Goal: Check status

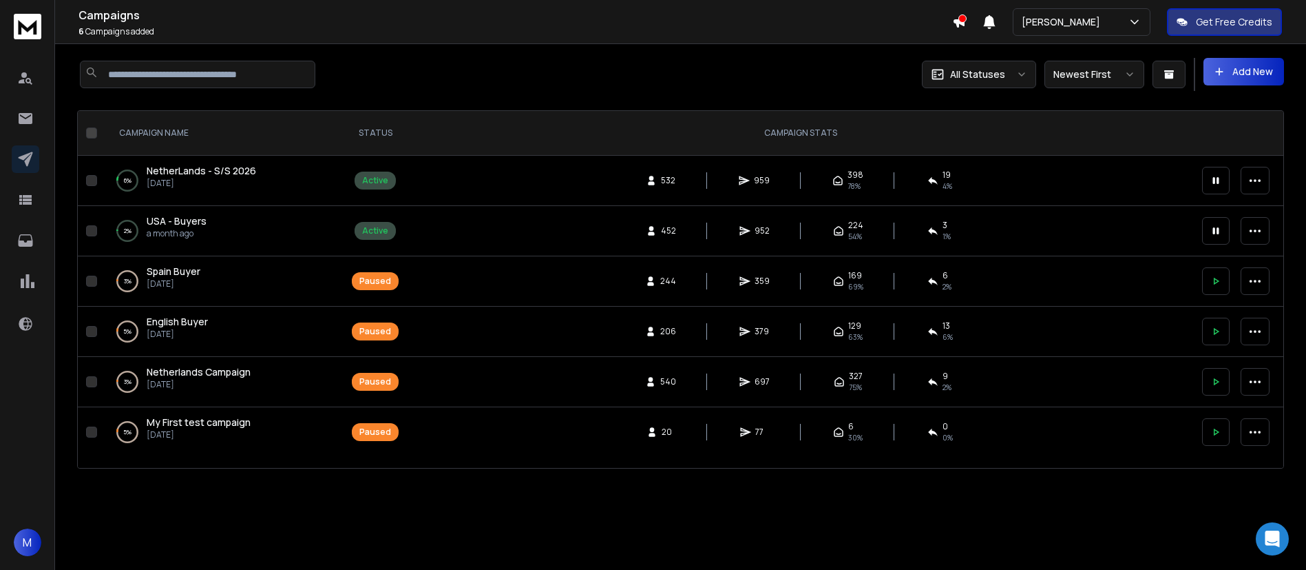
click at [177, 228] on p "a month ago" at bounding box center [177, 233] width 60 height 11
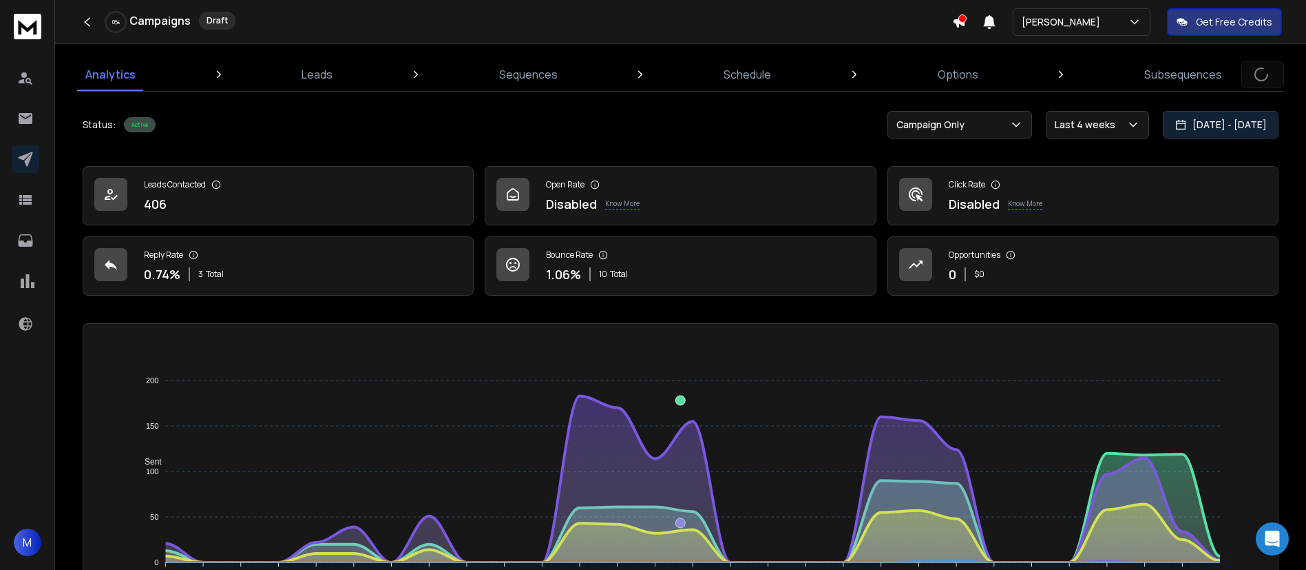
click at [1171, 125] on button "[DATE] - [DATE]" at bounding box center [1221, 125] width 116 height 28
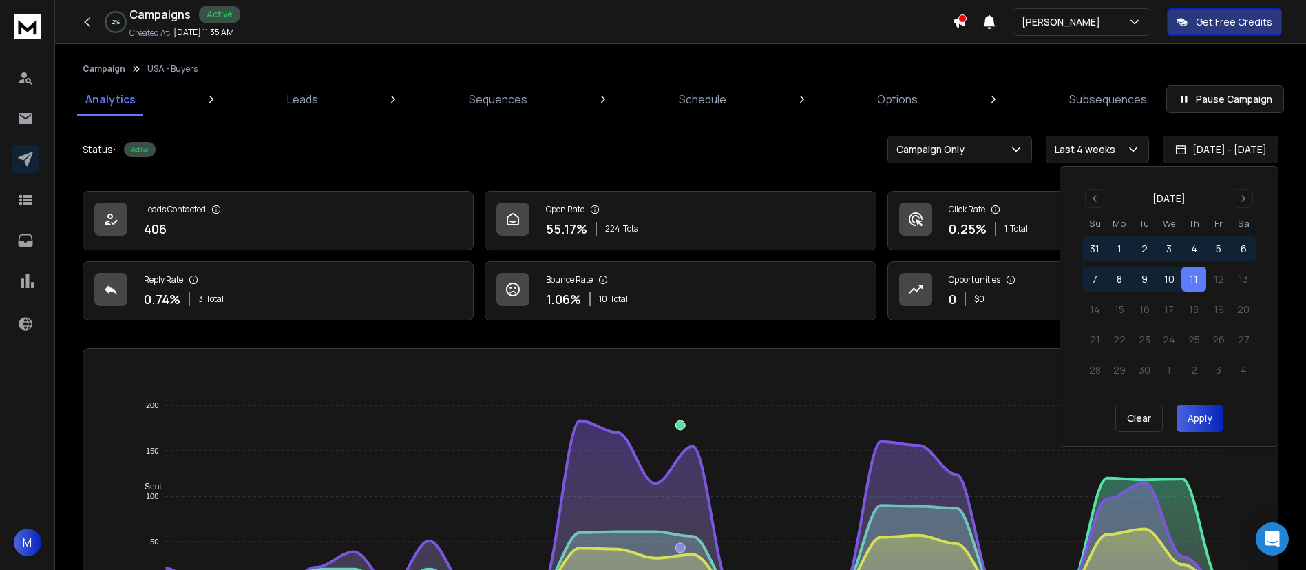
click at [1197, 254] on button "4" at bounding box center [1194, 248] width 25 height 25
click at [1198, 267] on button "11" at bounding box center [1194, 279] width 25 height 25
click at [1207, 414] on button "Apply" at bounding box center [1200, 418] width 47 height 28
